Goal: Answer question/provide support

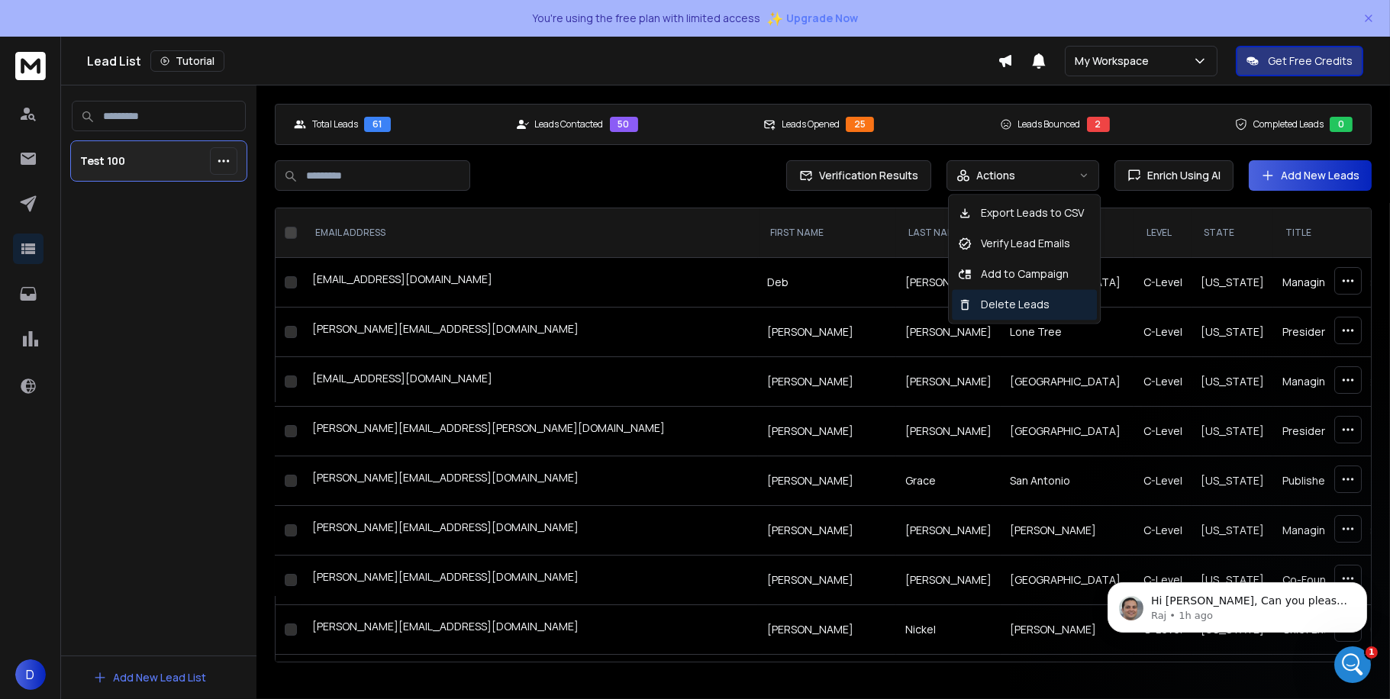
scroll to position [149, 0]
click at [28, 158] on icon at bounding box center [28, 159] width 18 height 18
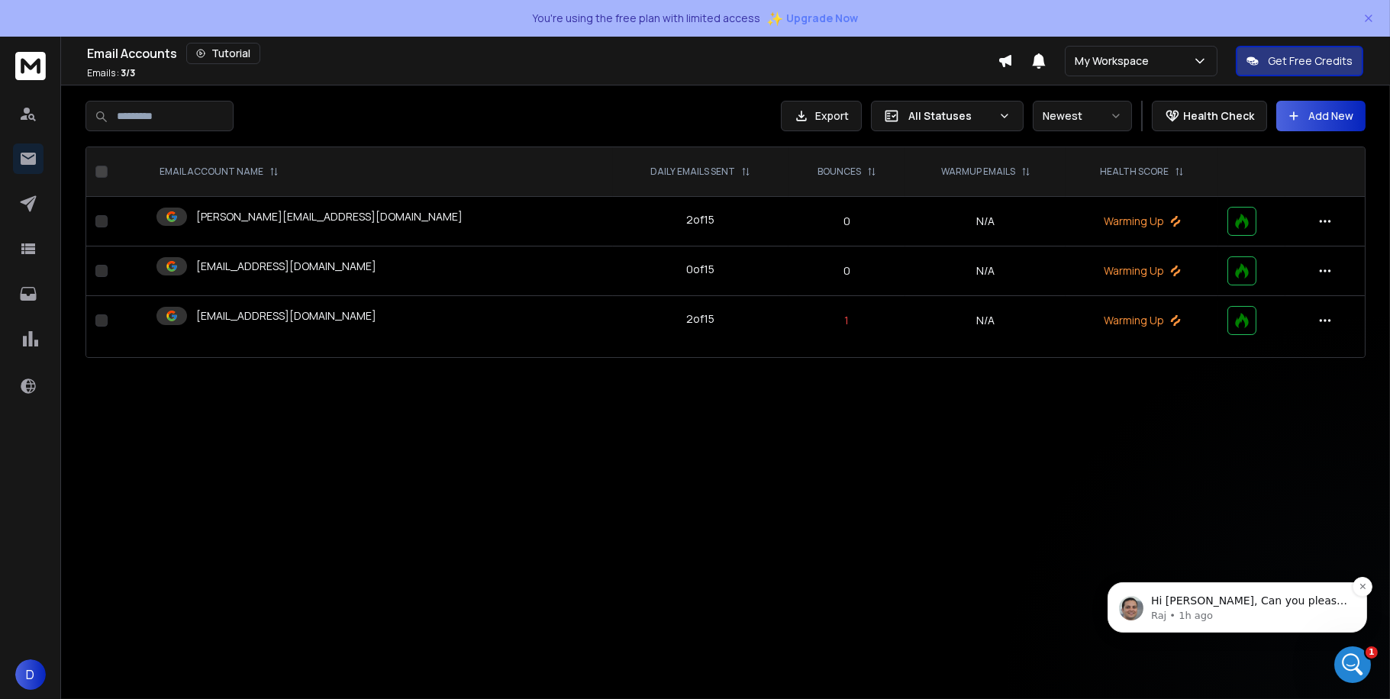
click at [1286, 622] on div "Hi [PERSON_NAME], Can you please share the workspace where you’re facing this i…" at bounding box center [1237, 607] width 260 height 50
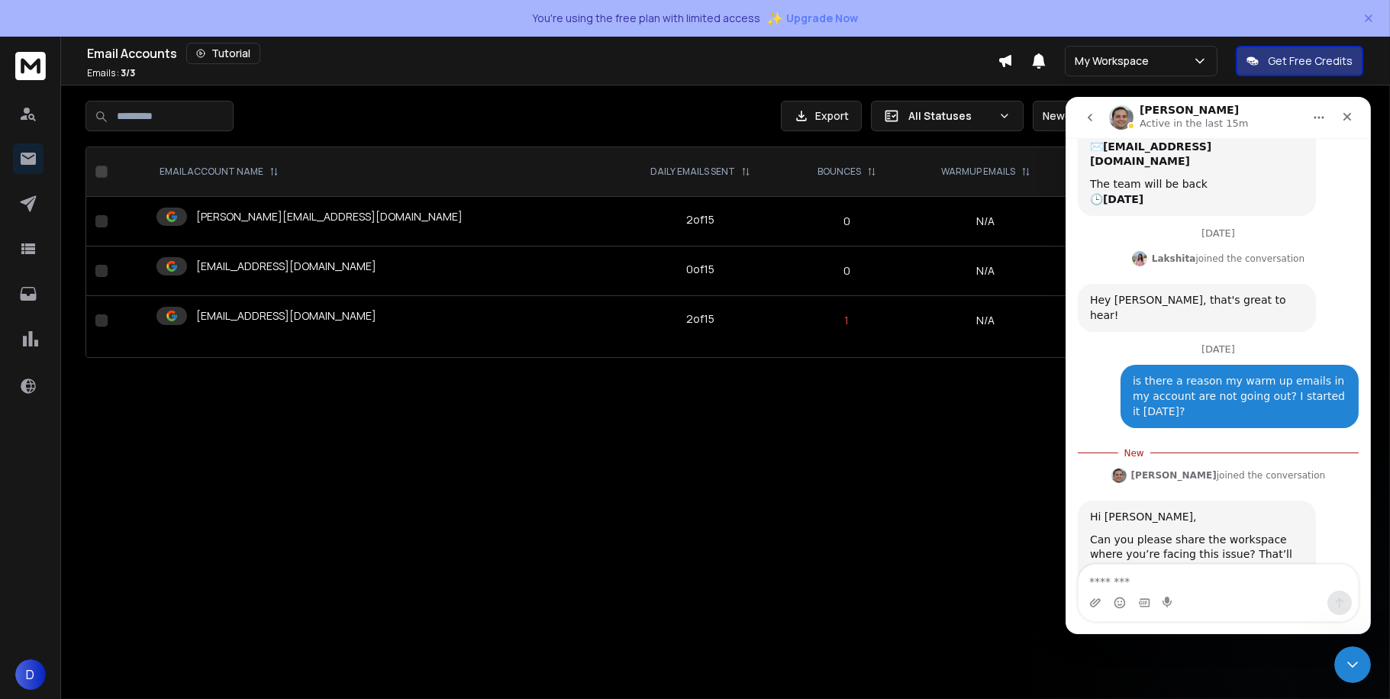
scroll to position [173, 0]
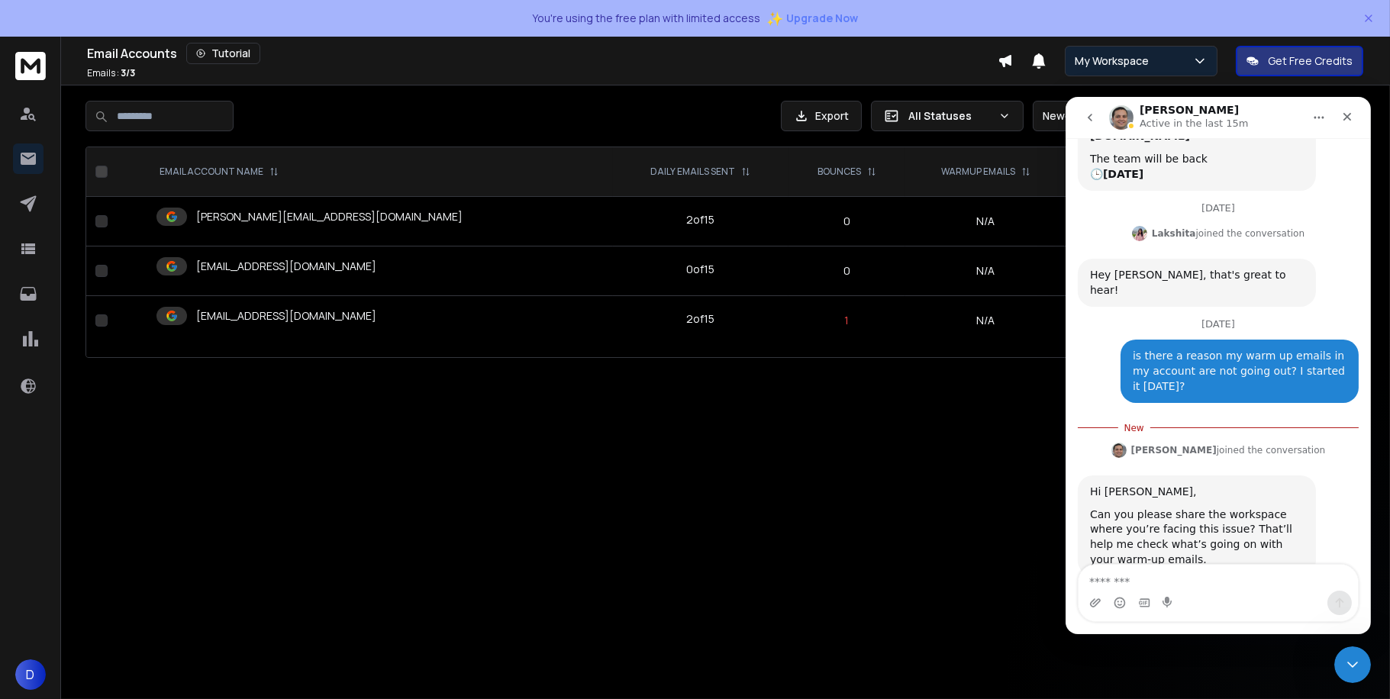
click at [1178, 66] on div "My Workspace" at bounding box center [1141, 60] width 133 height 15
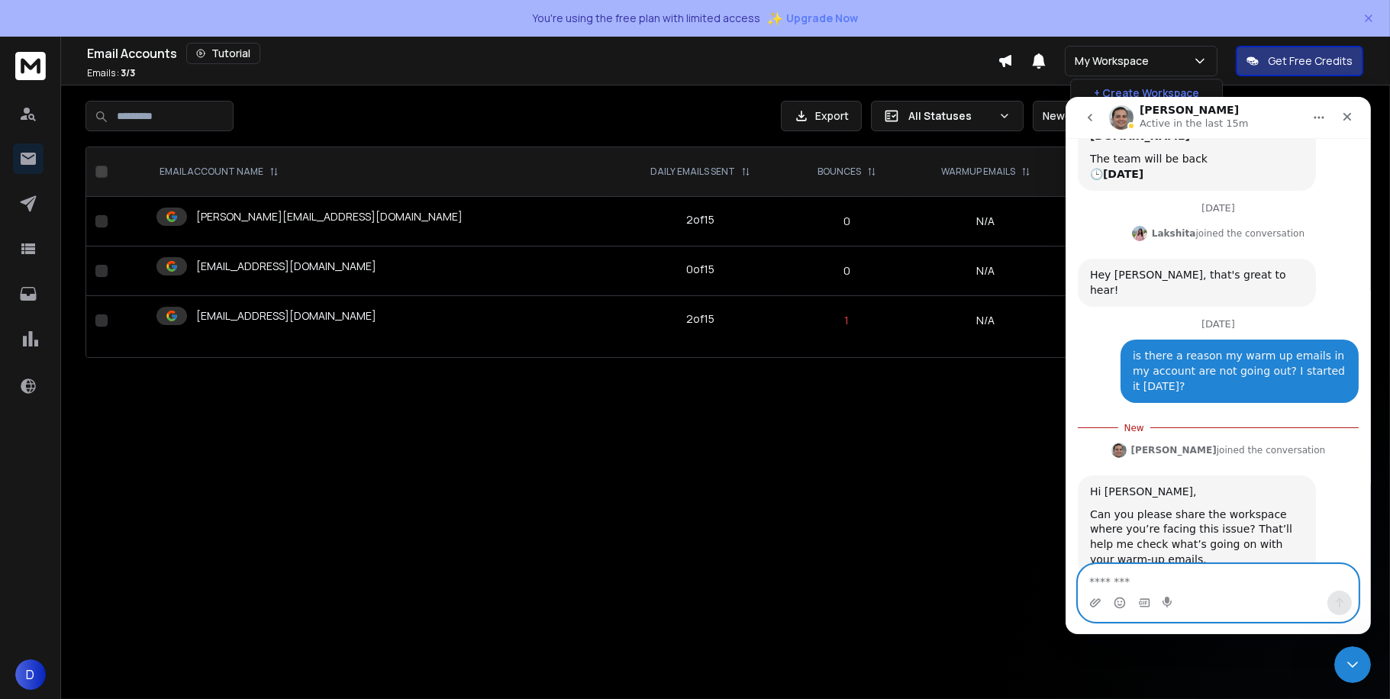
click at [1174, 588] on textarea "Message…" at bounding box center [1217, 578] width 279 height 26
type textarea "**********"
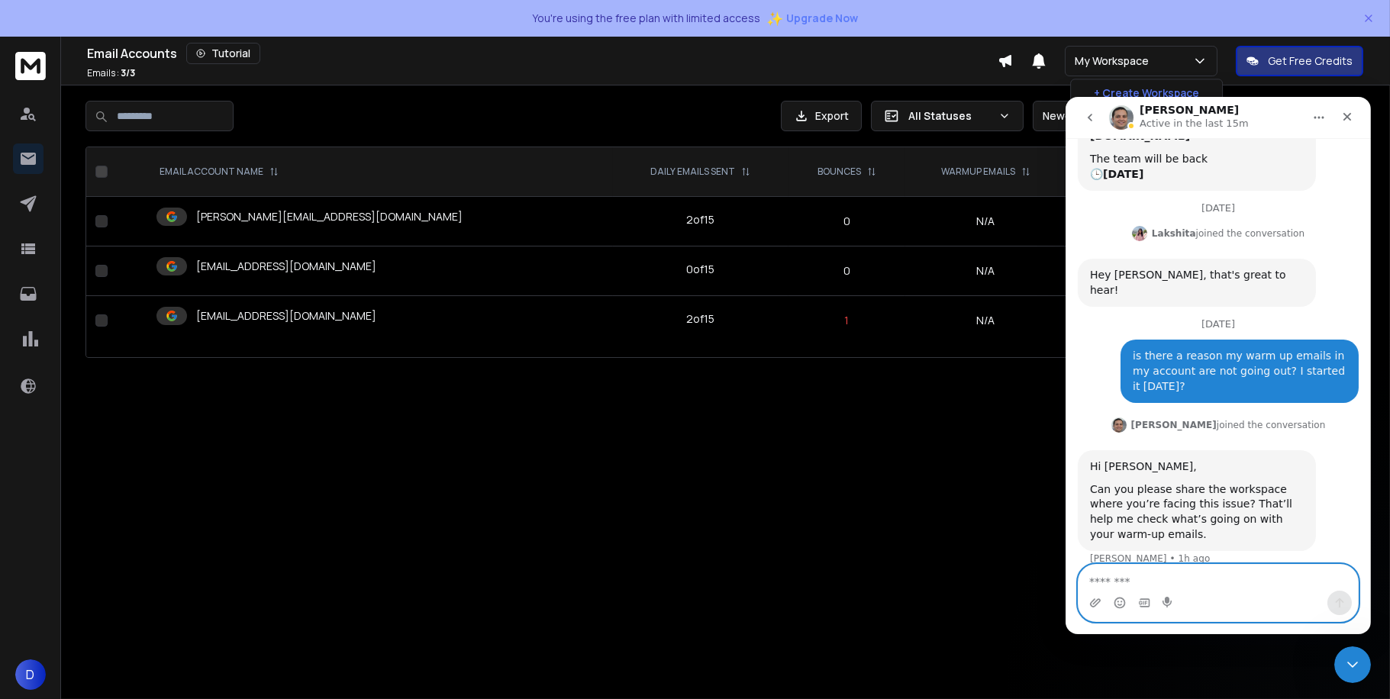
scroll to position [194, 0]
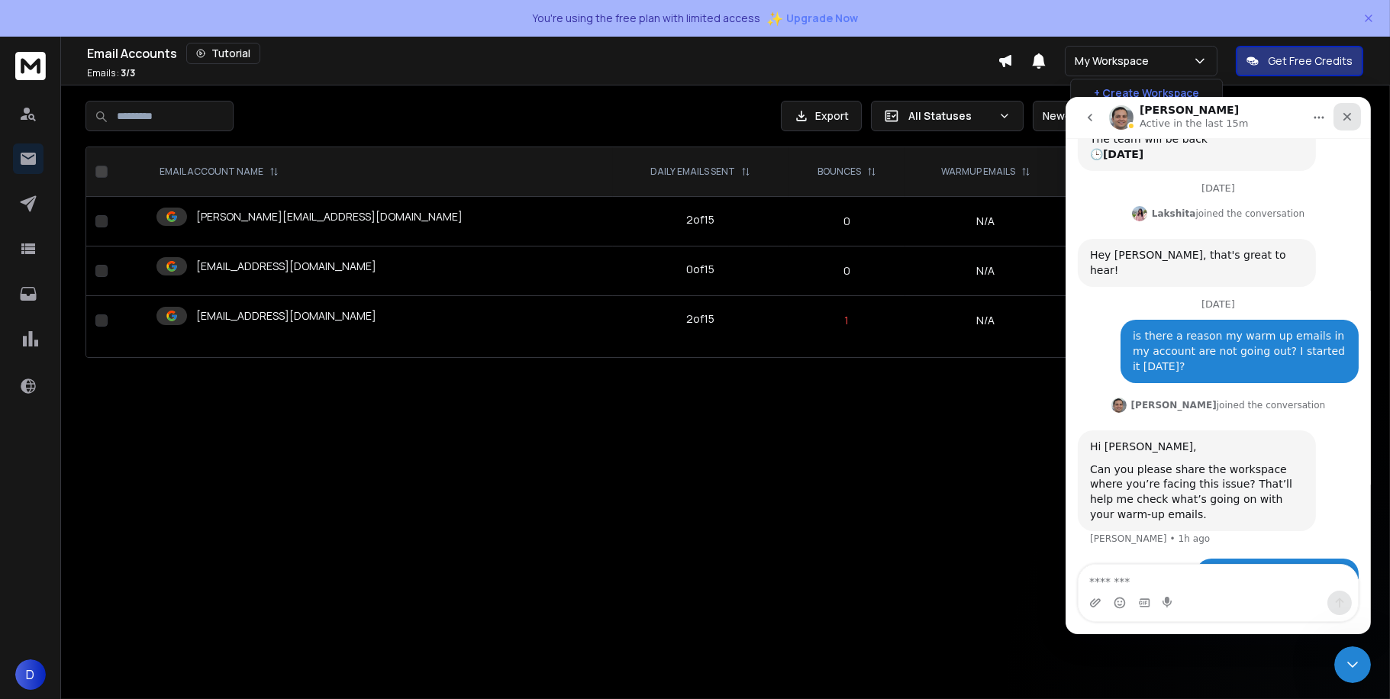
click at [1350, 114] on icon "Close" at bounding box center [1347, 117] width 12 height 12
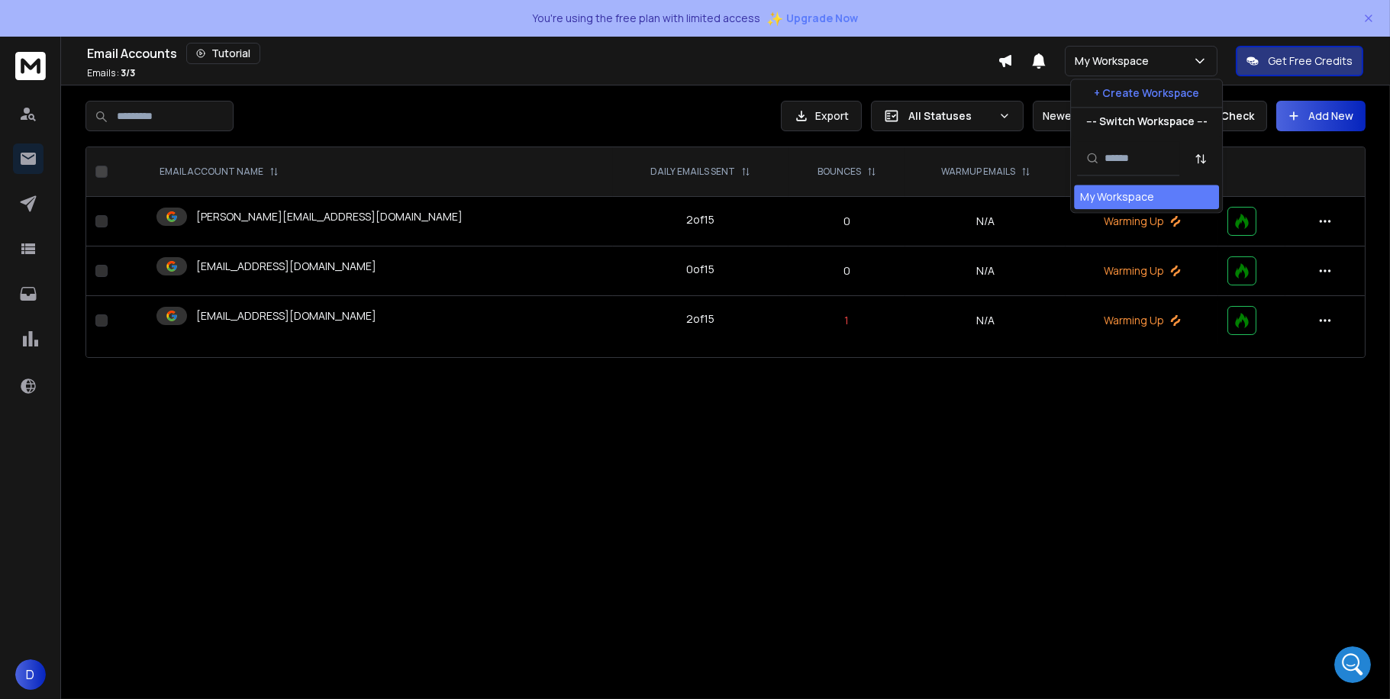
click at [1159, 470] on div "You're using the free plan with limited access ✨ Upgrade Now ReferralStack Unlo…" at bounding box center [695, 349] width 1390 height 699
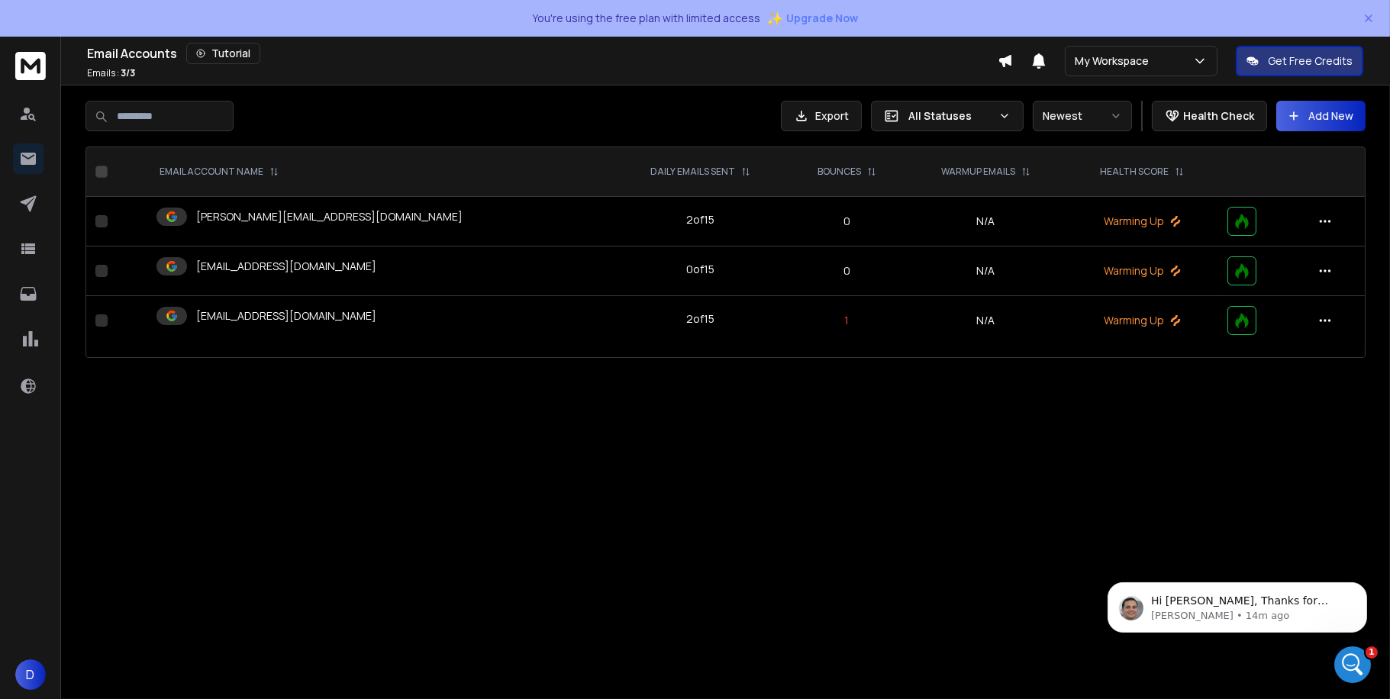
scroll to position [0, 0]
click at [1275, 608] on p "[PERSON_NAME] • 14m ago" at bounding box center [1248, 615] width 197 height 14
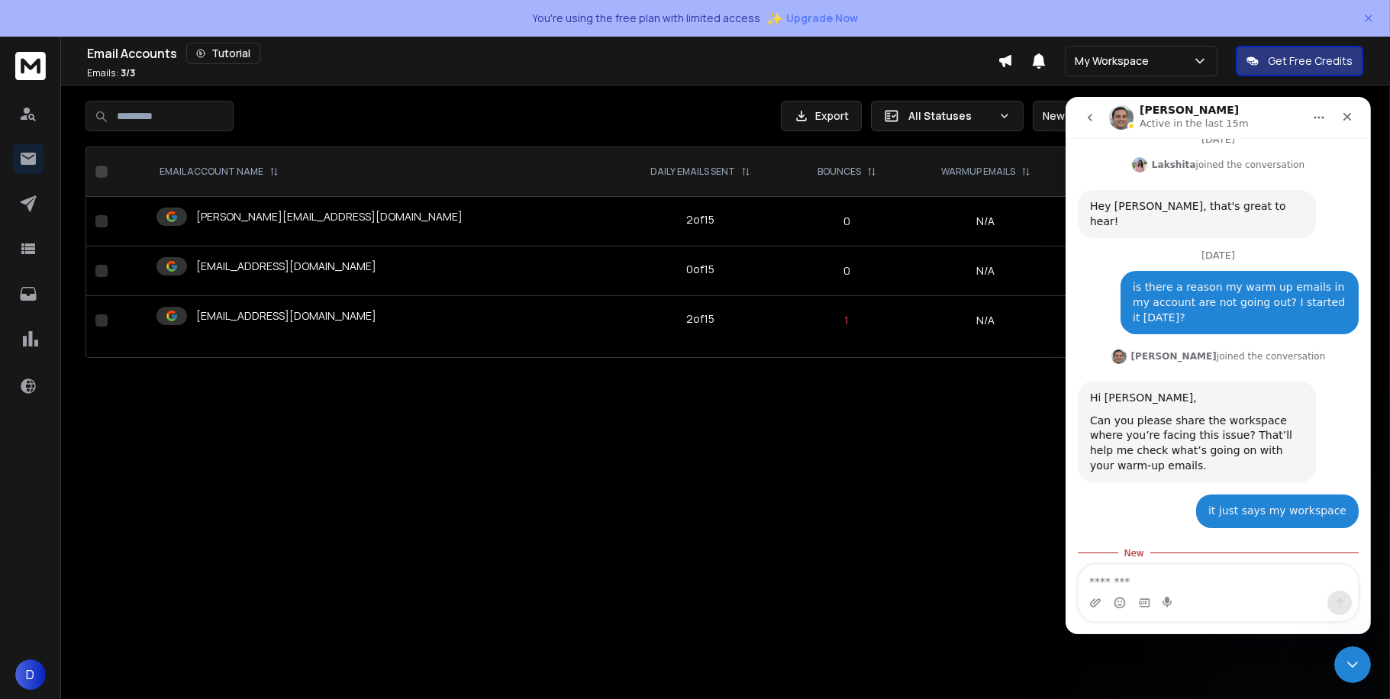
scroll to position [332, 0]
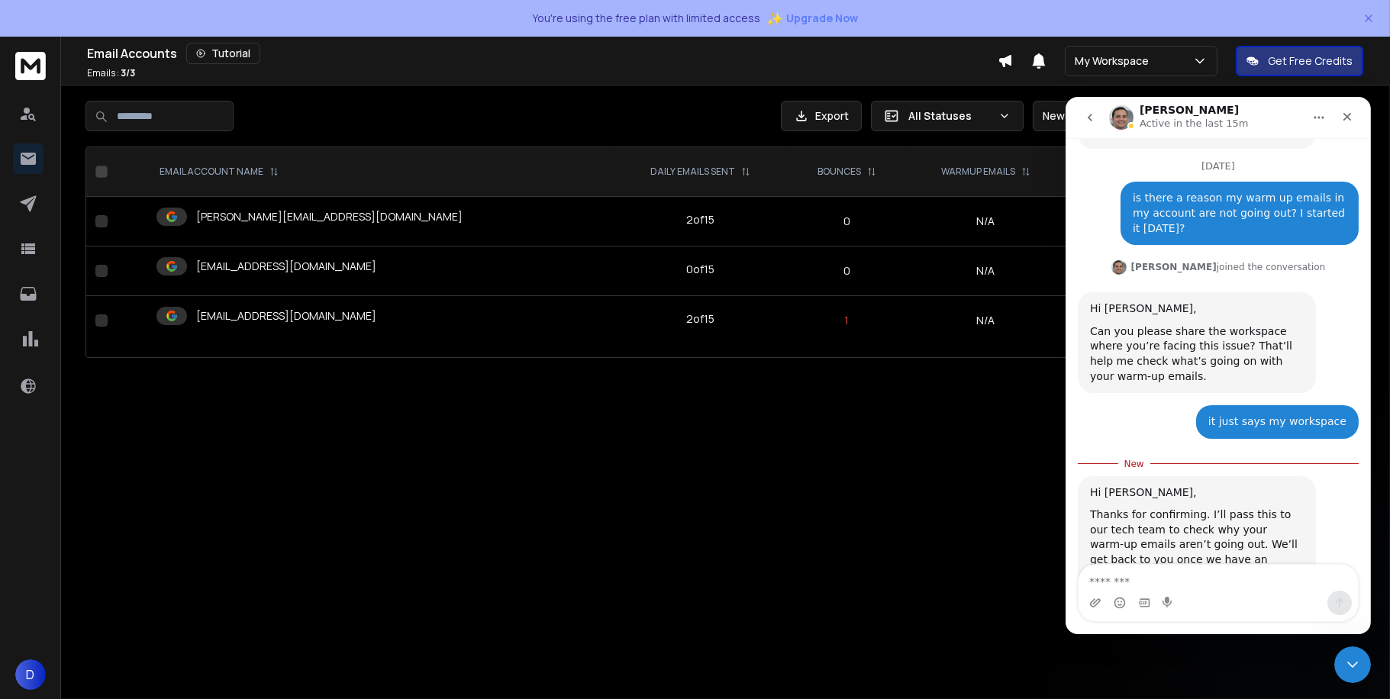
click at [1219, 596] on div "Intercom messenger" at bounding box center [1217, 603] width 279 height 24
click at [1211, 580] on textarea "Message…" at bounding box center [1217, 578] width 279 height 26
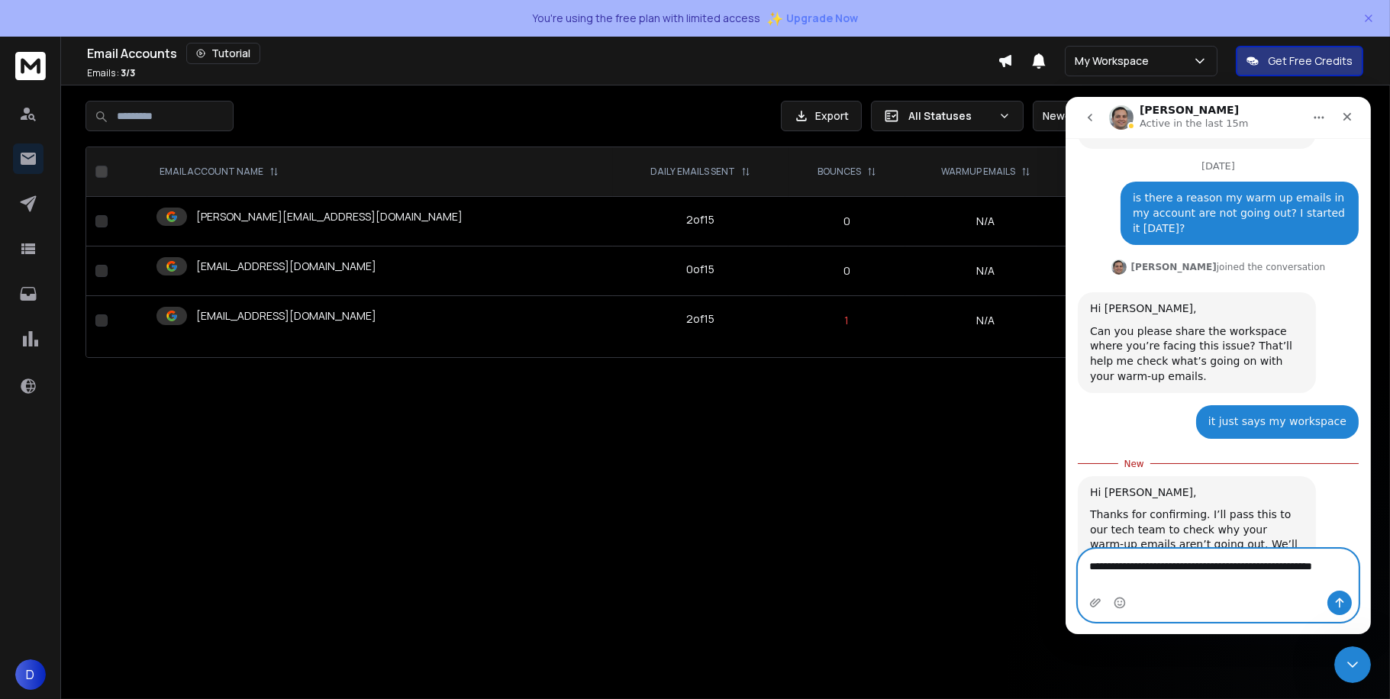
scroll to position [347, 0]
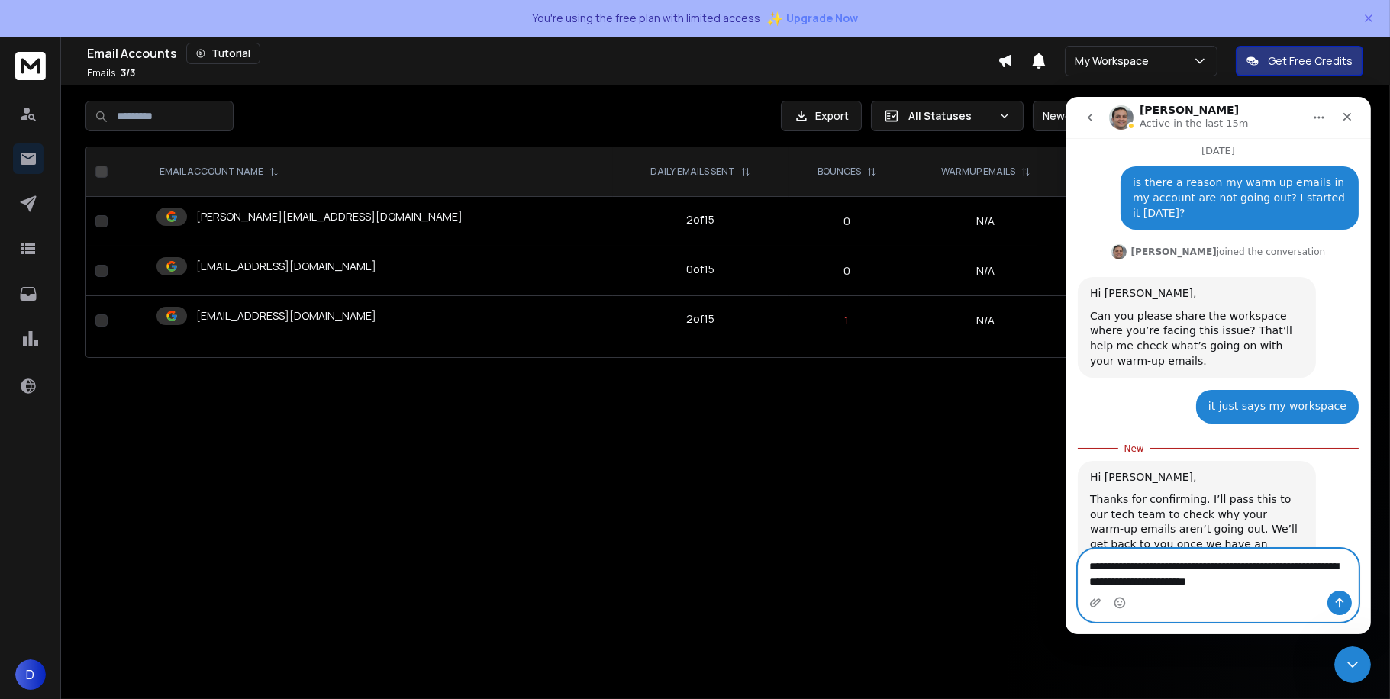
type textarea "**********"
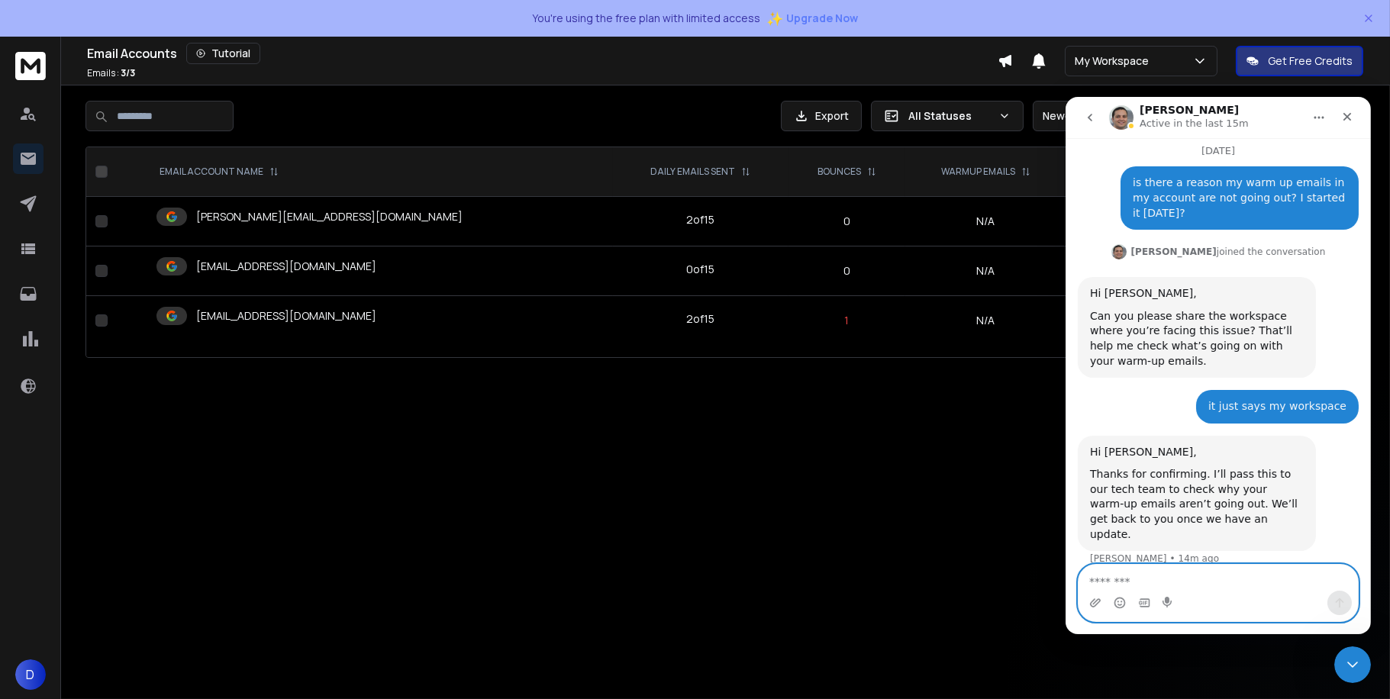
scroll to position [382, 0]
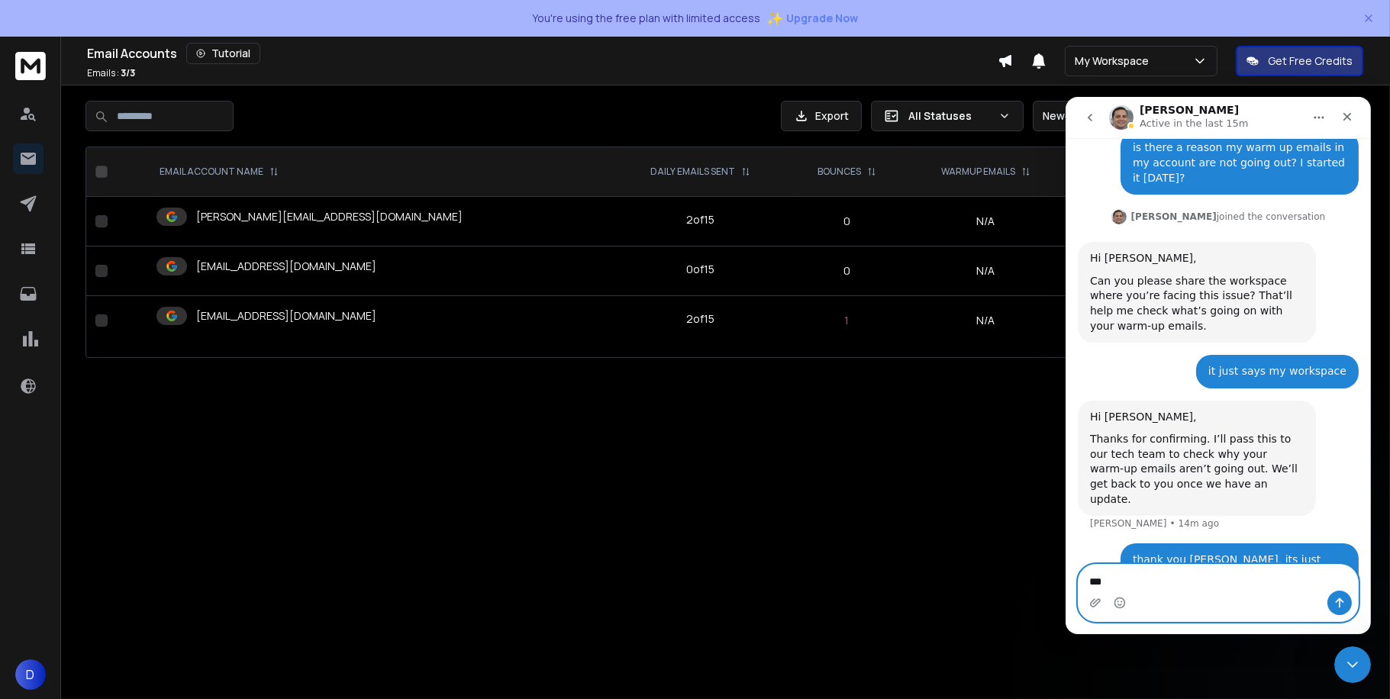
type textarea "****"
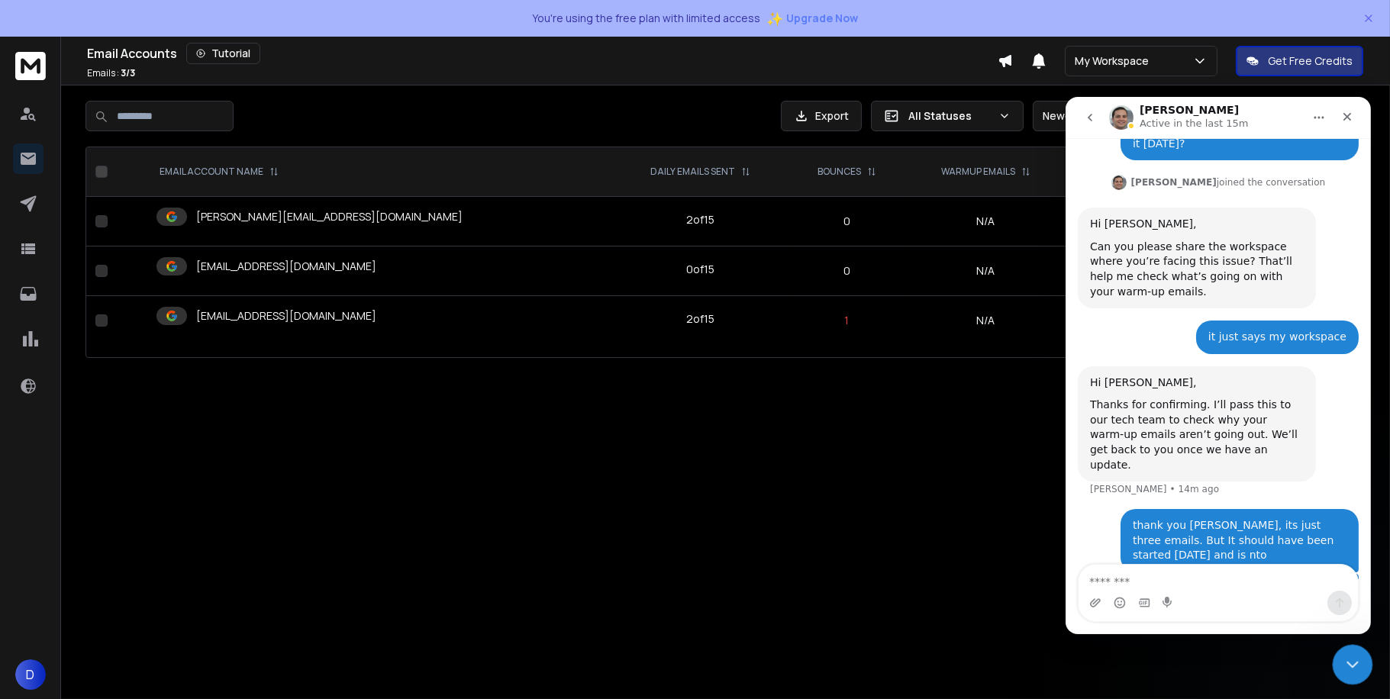
click at [1351, 669] on icon "Close Intercom Messenger" at bounding box center [1350, 662] width 18 height 18
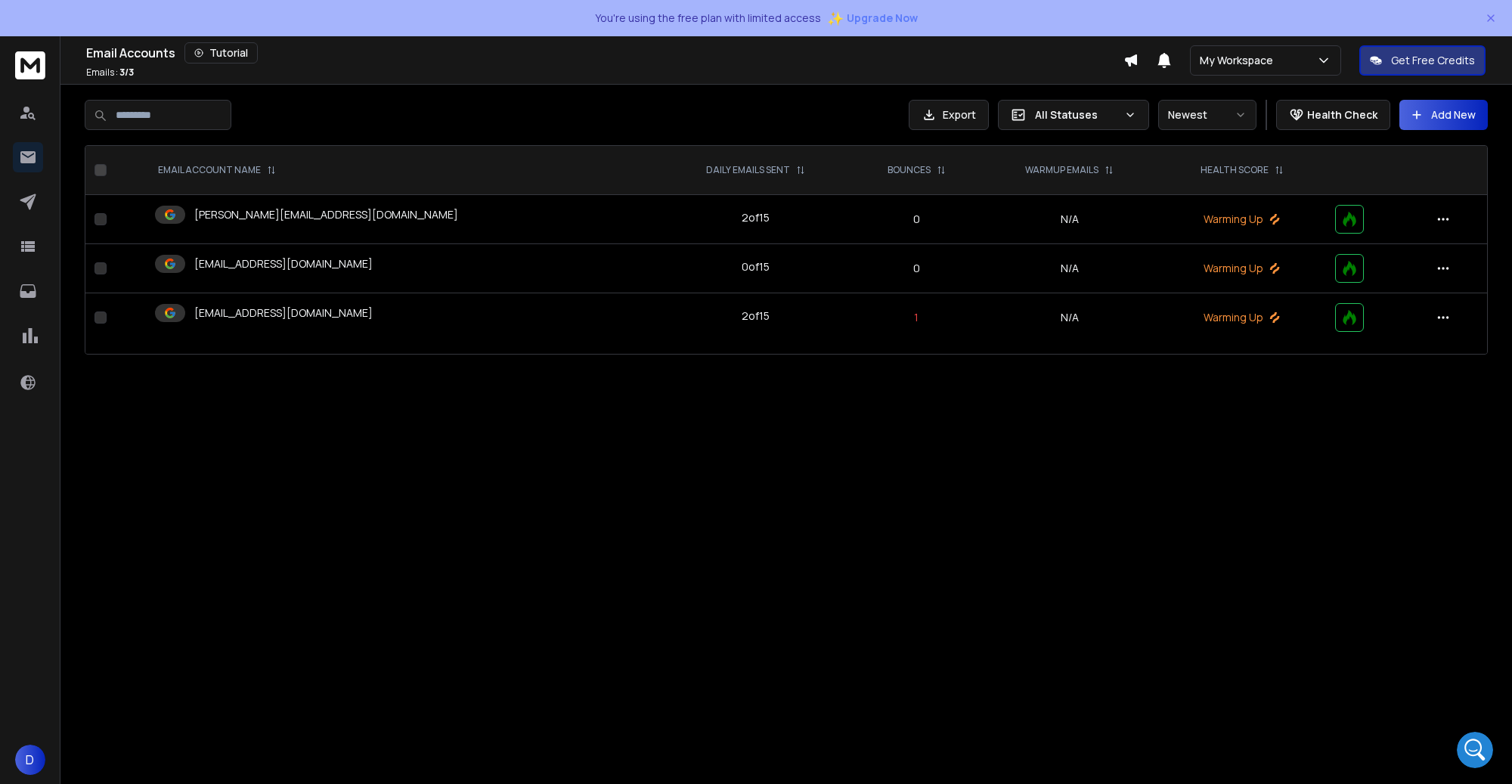
scroll to position [2, 0]
click at [30, 204] on icon at bounding box center [28, 202] width 16 height 16
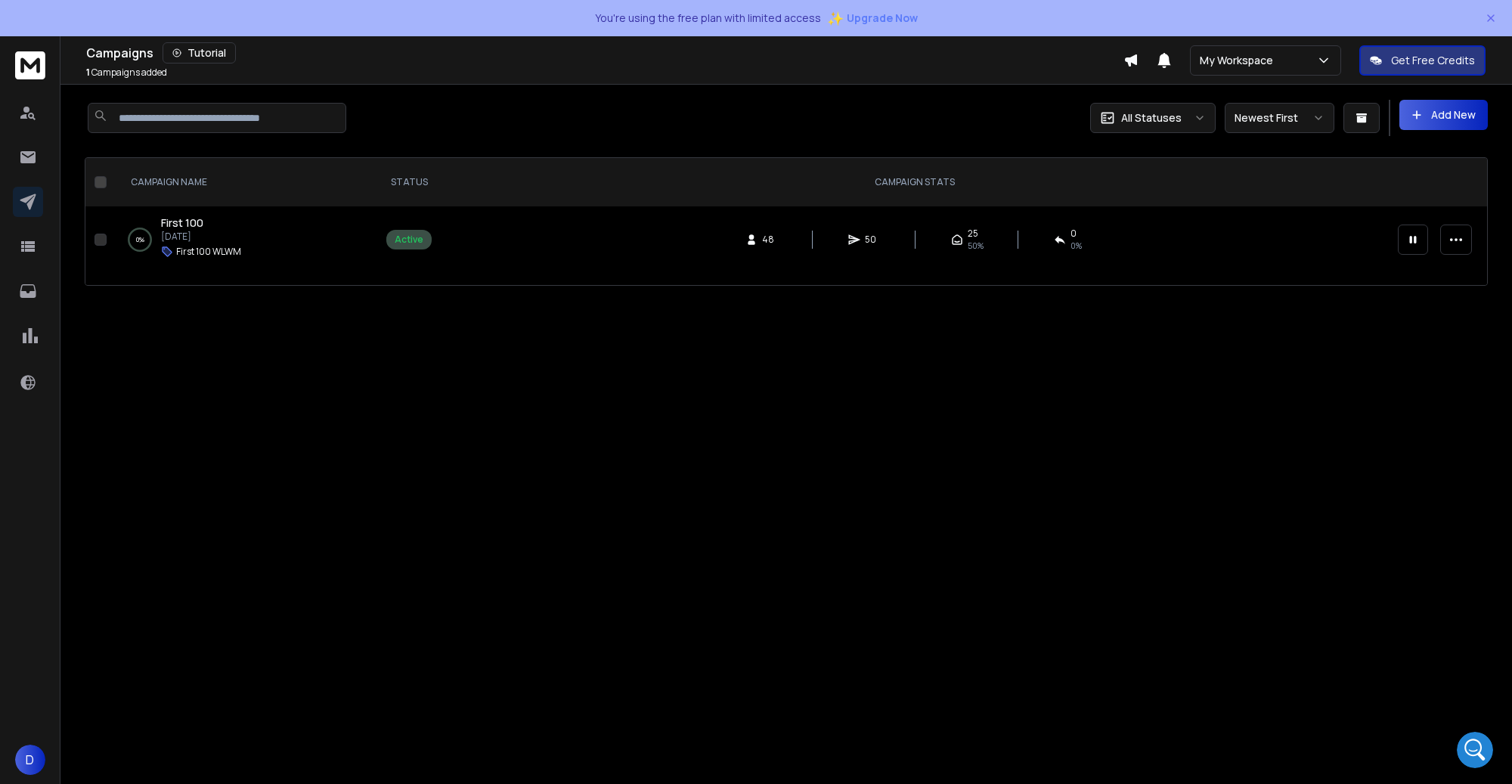
click at [262, 245] on div "0 % First 100 [DATE] First 100 WLWM" at bounding box center [245, 240] width 235 height 49
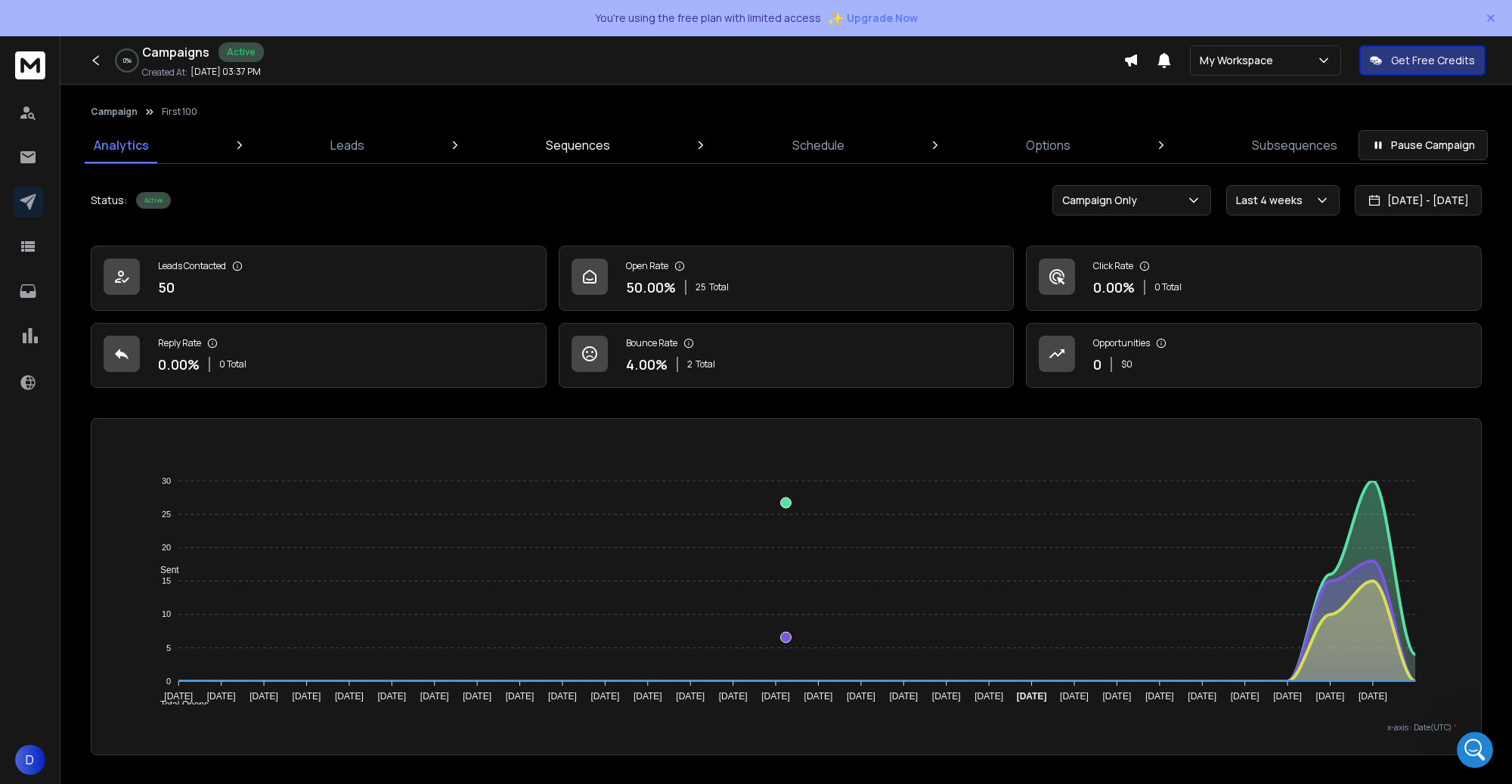
click at [597, 148] on p "Sequences" at bounding box center [577, 145] width 64 height 18
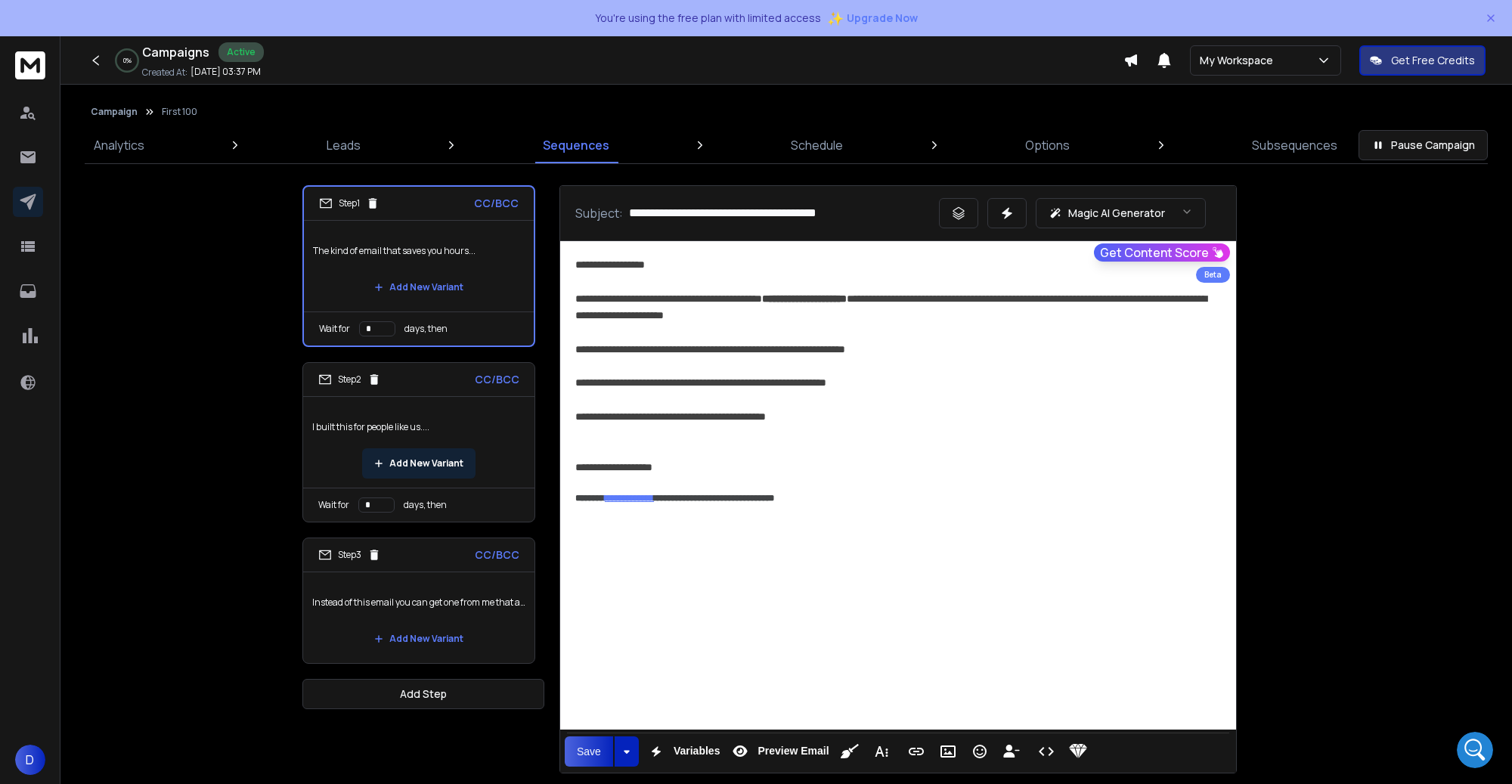
scroll to position [10, 0]
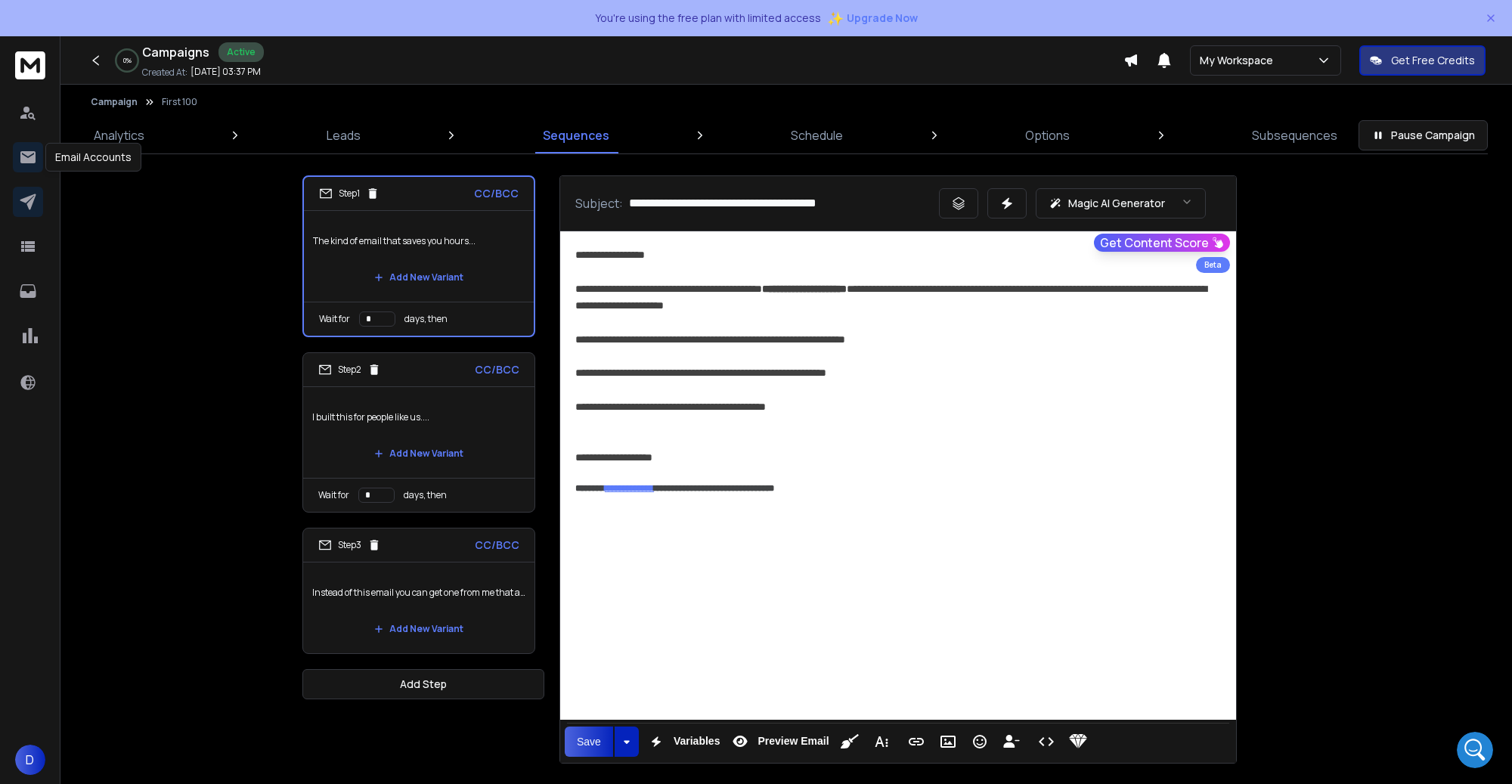
click at [28, 161] on icon at bounding box center [28, 157] width 15 height 12
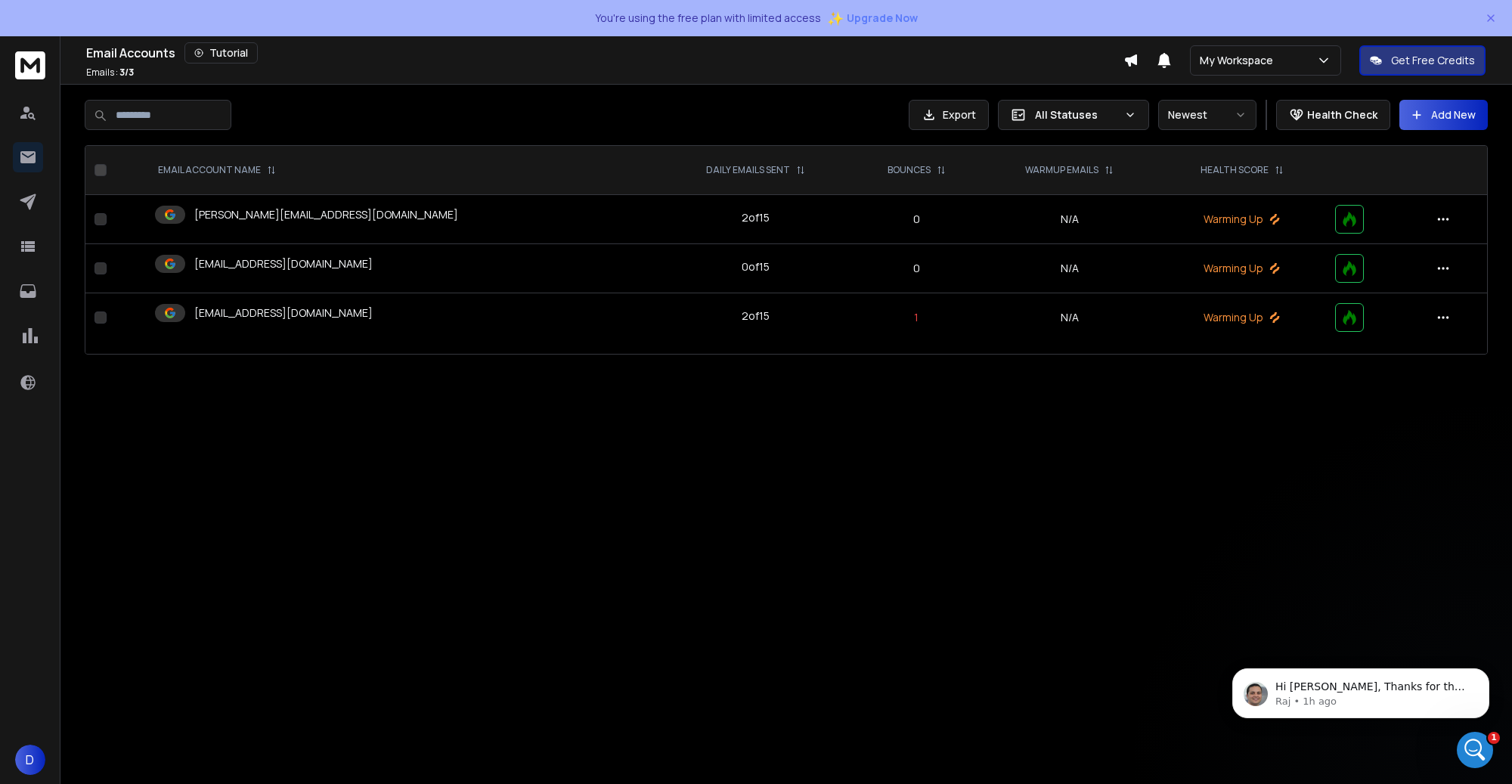
scroll to position [539, 0]
